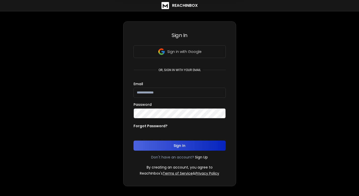
click at [194, 34] on button "Later" at bounding box center [195, 32] width 23 height 13
click at [155, 93] on input "email" at bounding box center [180, 93] width 92 height 10
type input "**********"
click at [193, 145] on button "Sign In" at bounding box center [180, 146] width 92 height 10
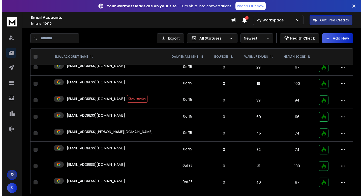
scroll to position [39, 0]
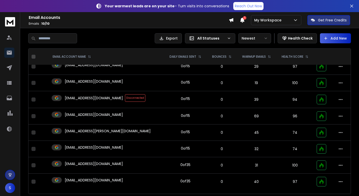
click at [135, 97] on span "Disconnected" at bounding box center [135, 98] width 20 height 8
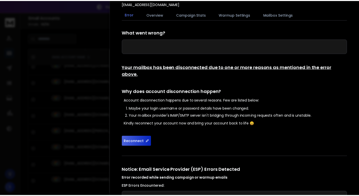
scroll to position [0, 0]
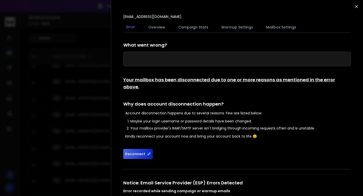
click at [354, 7] on icon "button" at bounding box center [356, 6] width 5 height 5
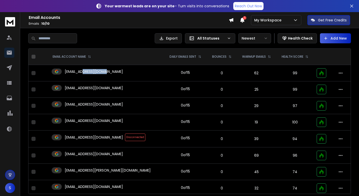
drag, startPoint x: 85, startPoint y: 72, endPoint x: 114, endPoint y: 72, distance: 28.2
click at [114, 72] on div "[EMAIL_ADDRESS][DOMAIN_NAME]" at bounding box center [106, 72] width 109 height 6
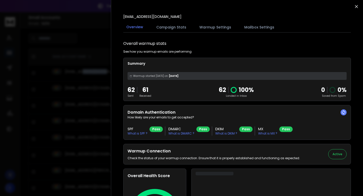
click at [356, 7] on icon "button" at bounding box center [356, 6] width 5 height 5
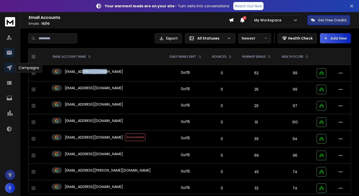
click at [10, 65] on icon at bounding box center [9, 67] width 5 height 5
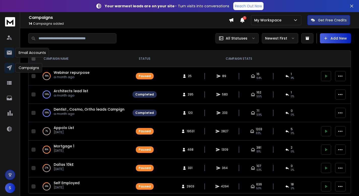
click at [11, 54] on icon at bounding box center [9, 53] width 5 height 4
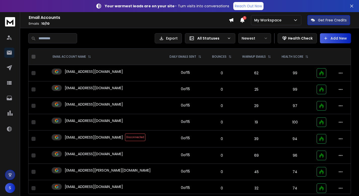
click at [134, 71] on div "[EMAIL_ADDRESS][DOMAIN_NAME]" at bounding box center [106, 72] width 109 height 6
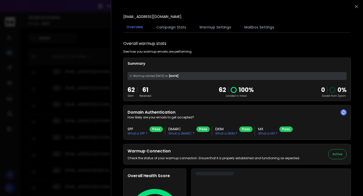
click at [211, 25] on button "Warmup Settings" at bounding box center [215, 27] width 38 height 11
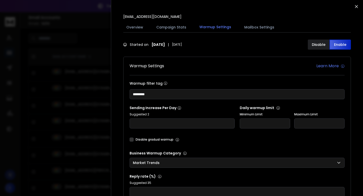
click at [354, 6] on icon "button" at bounding box center [356, 6] width 5 height 5
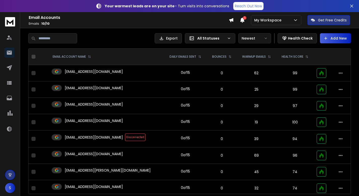
click at [351, 6] on icon at bounding box center [351, 6] width 5 height 5
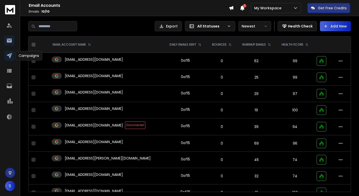
click at [11, 54] on icon at bounding box center [9, 55] width 5 height 5
